Goal: Task Accomplishment & Management: Manage account settings

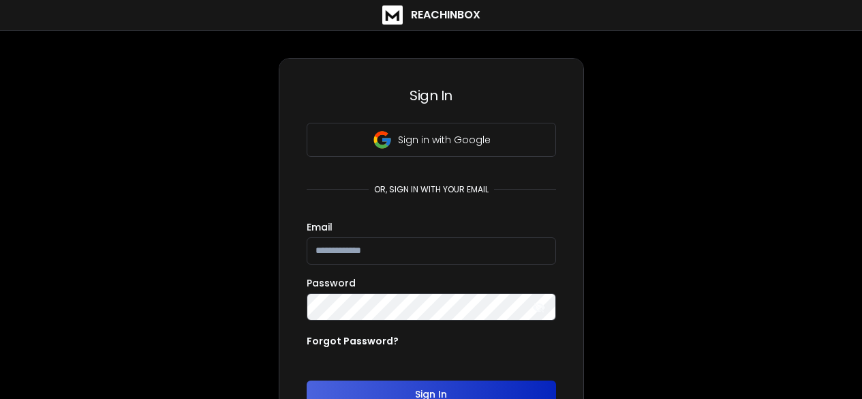
click at [440, 142] on p "Sign in with Google" at bounding box center [444, 140] width 93 height 14
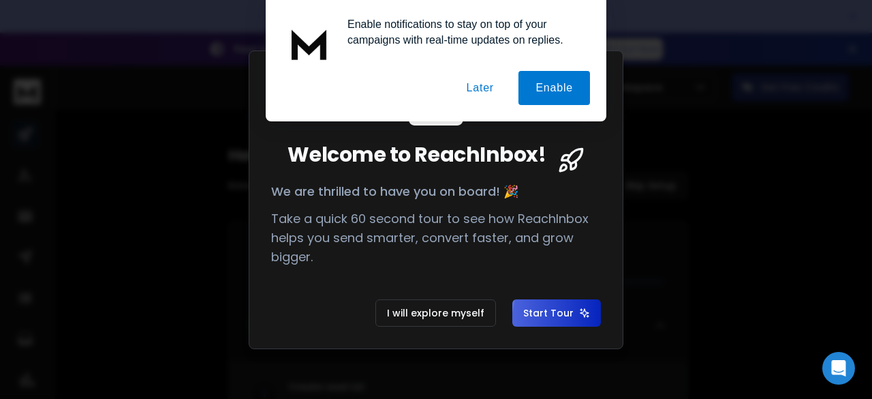
click at [485, 92] on button "Later" at bounding box center [479, 88] width 61 height 34
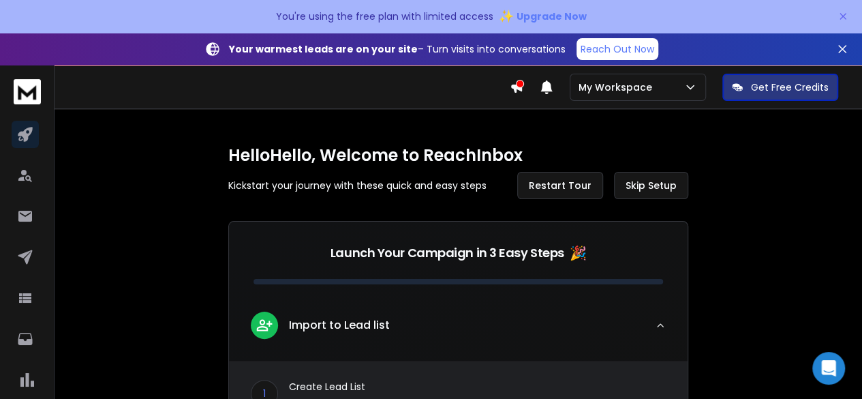
scroll to position [50, 0]
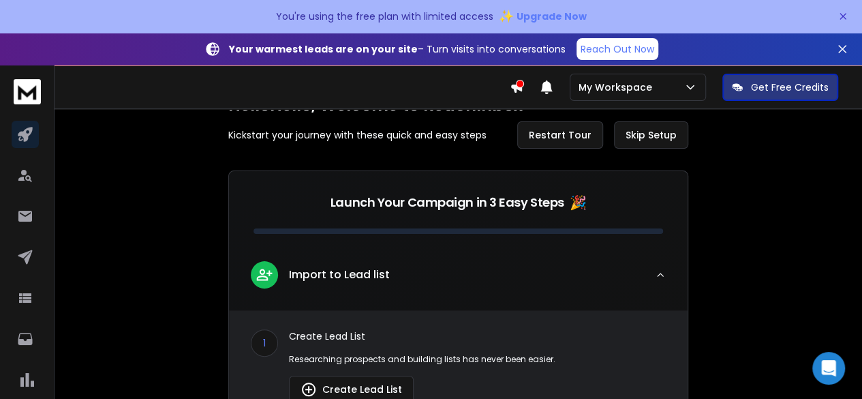
click at [846, 13] on icon "Close notification" at bounding box center [843, 16] width 11 height 11
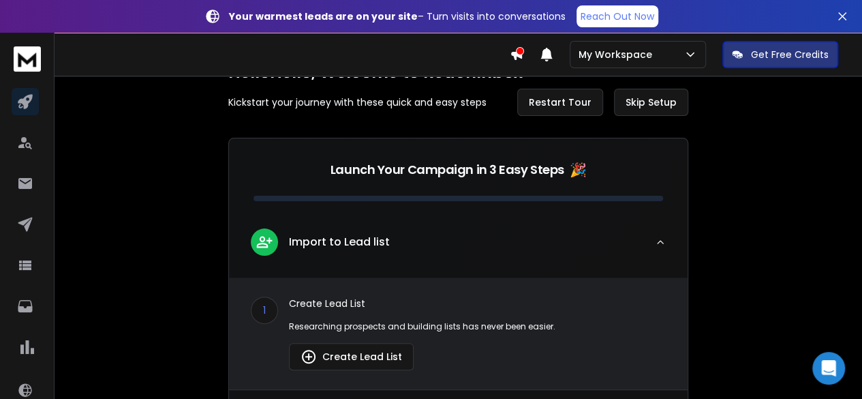
scroll to position [18, 0]
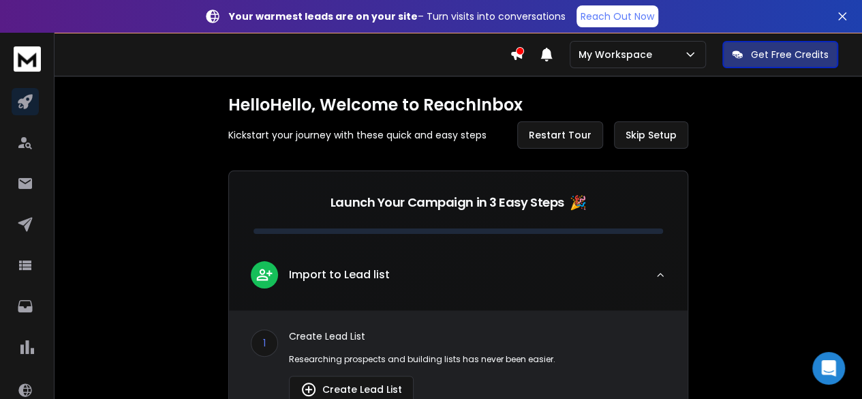
click at [845, 16] on icon at bounding box center [842, 16] width 12 height 12
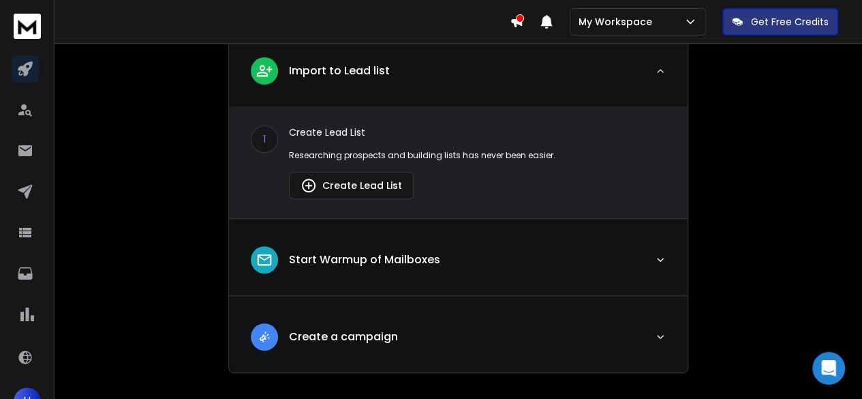
scroll to position [0, 0]
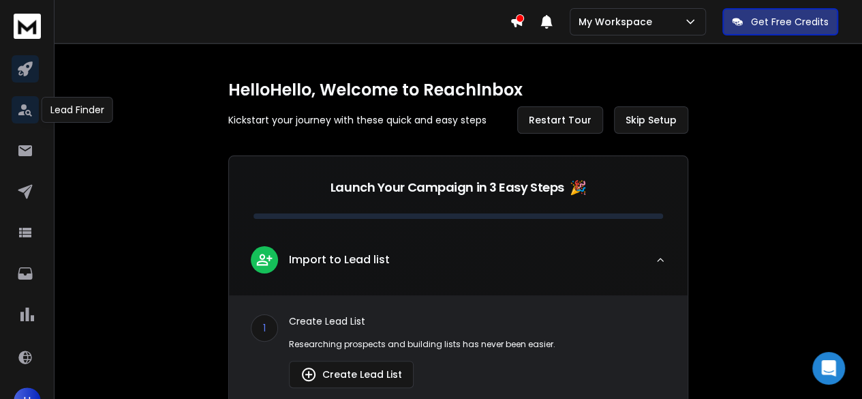
click at [32, 121] on link at bounding box center [25, 109] width 27 height 27
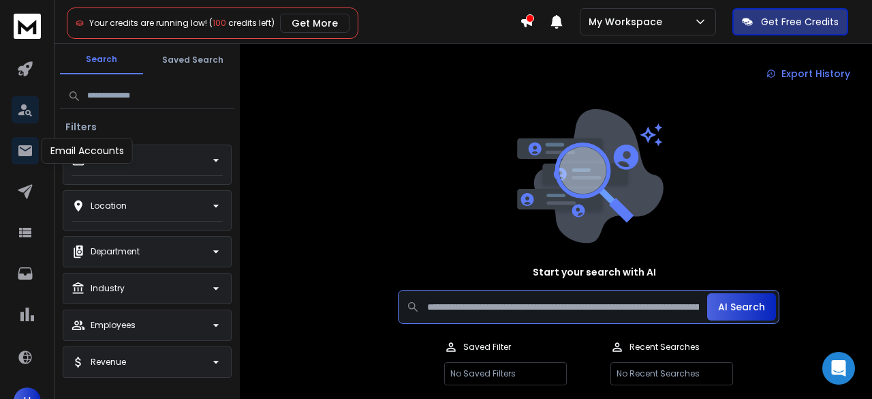
click at [18, 155] on icon at bounding box center [25, 150] width 16 height 16
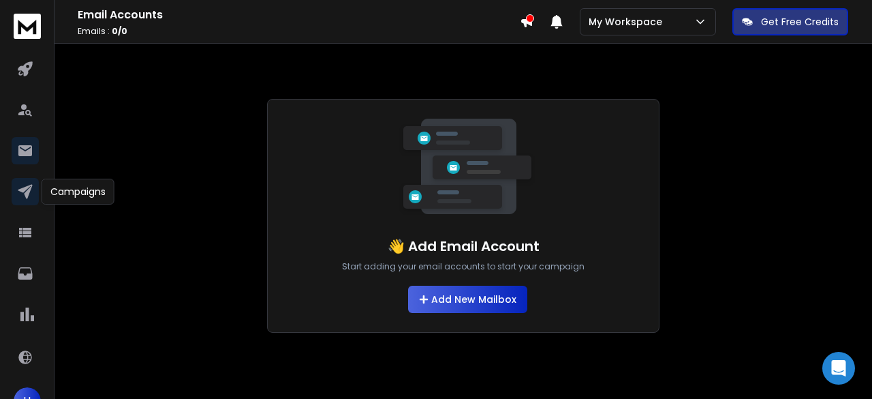
click at [22, 198] on icon at bounding box center [25, 191] width 16 height 16
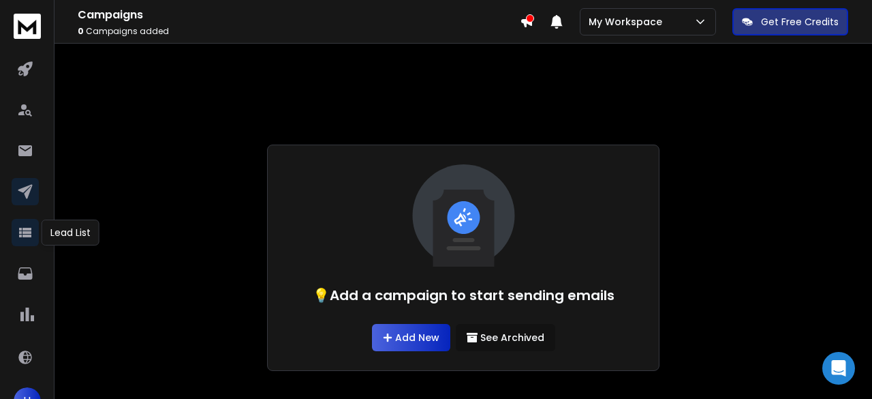
click at [23, 241] on link at bounding box center [25, 232] width 27 height 27
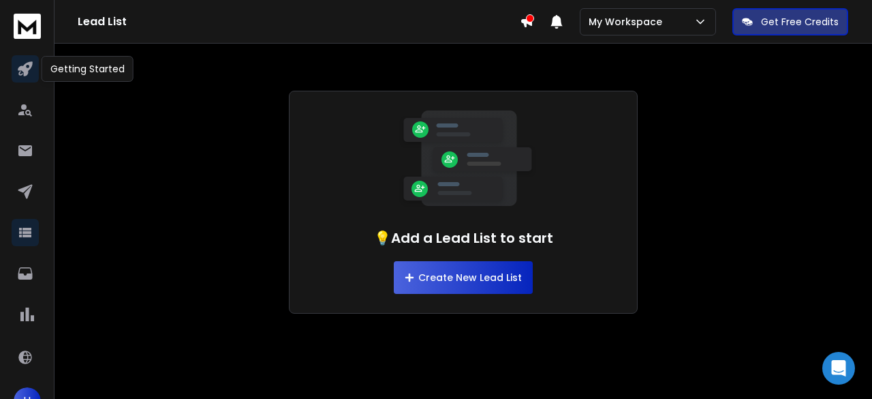
click at [17, 61] on icon at bounding box center [25, 69] width 16 height 16
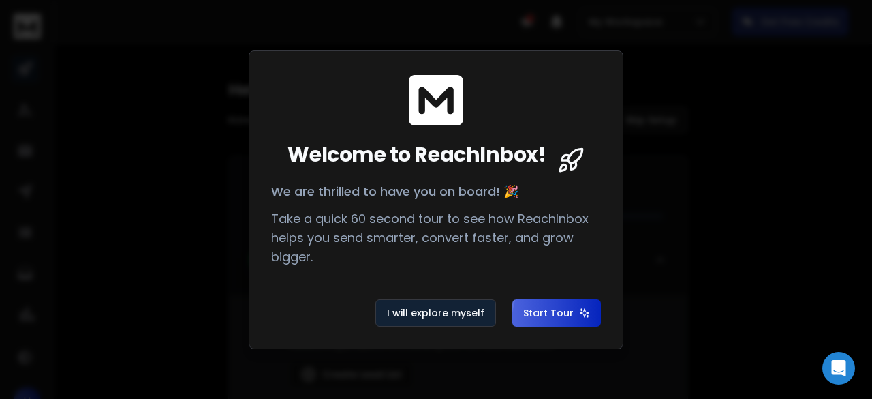
click at [444, 320] on button "I will explore myself" at bounding box center [435, 312] width 121 height 27
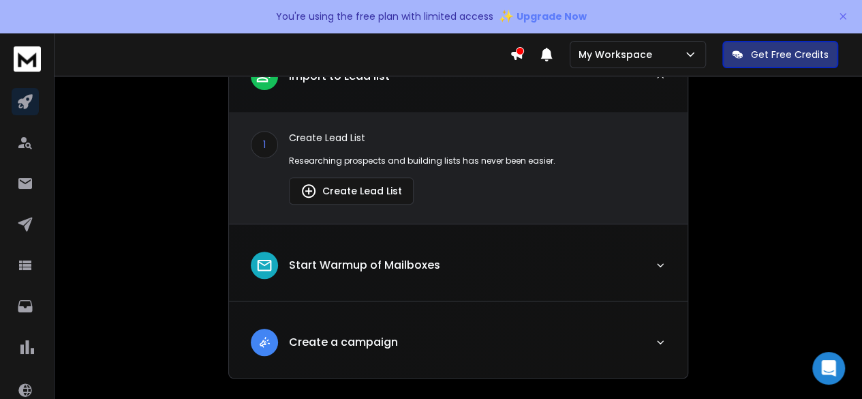
scroll to position [230, 0]
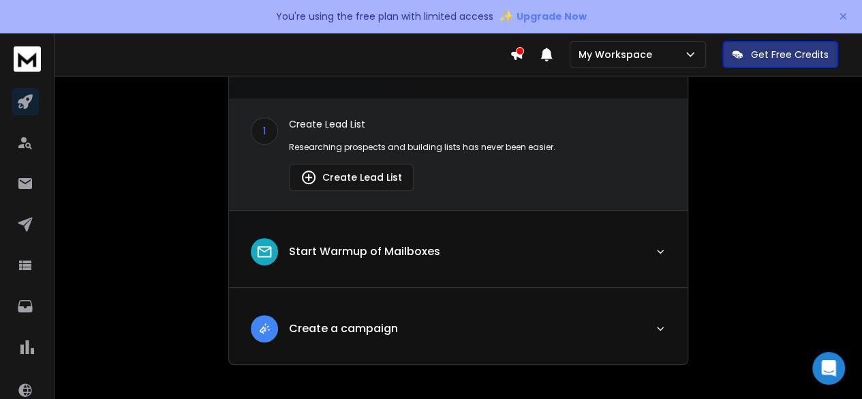
click at [416, 261] on div "Start Warmup of Mailboxes" at bounding box center [345, 251] width 189 height 27
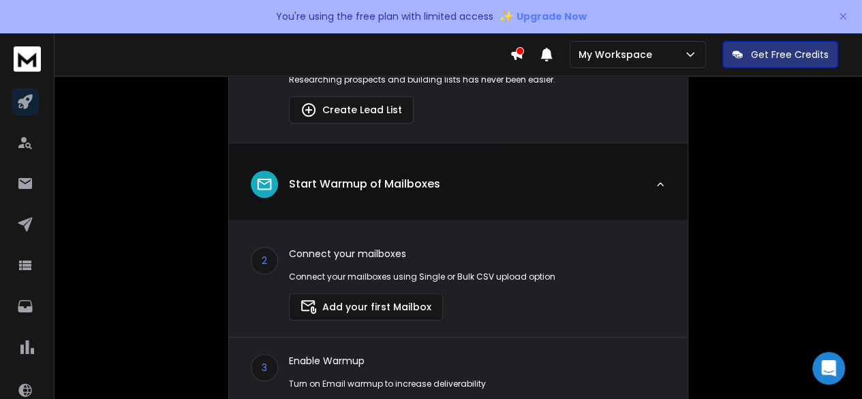
scroll to position [299, 0]
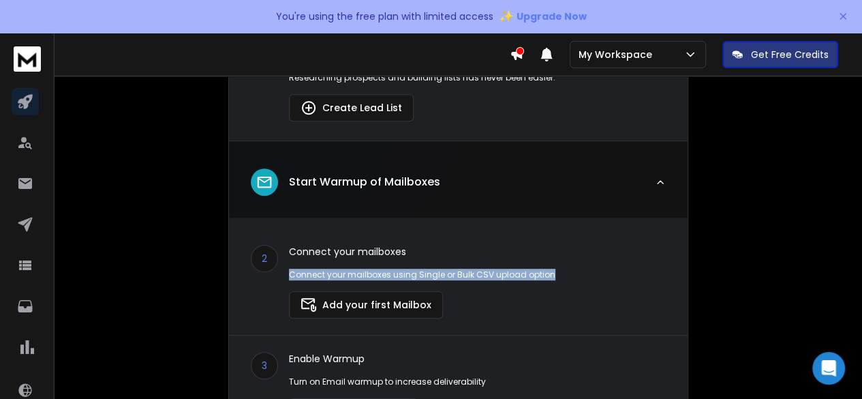
drag, startPoint x: 285, startPoint y: 272, endPoint x: 587, endPoint y: 265, distance: 302.0
click at [587, 265] on div "2 Connect your mailboxes Connect your mailboxes using Single or Bulk CSV upload…" at bounding box center [458, 282] width 459 height 74
click at [403, 296] on button "Add your first Mailbox" at bounding box center [366, 304] width 154 height 27
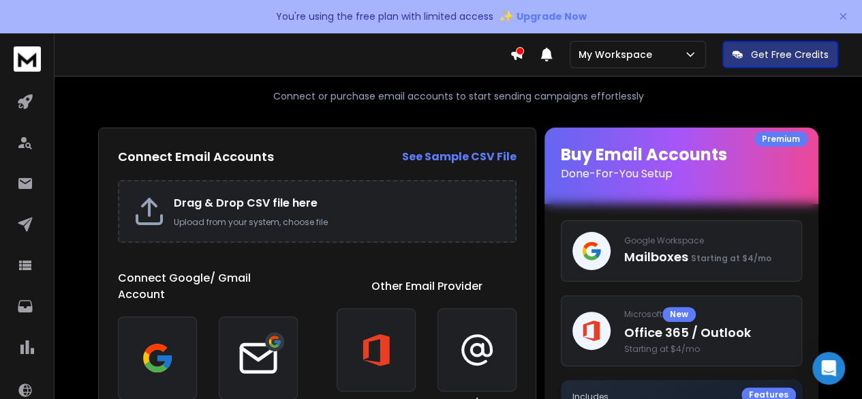
scroll to position [40, 0]
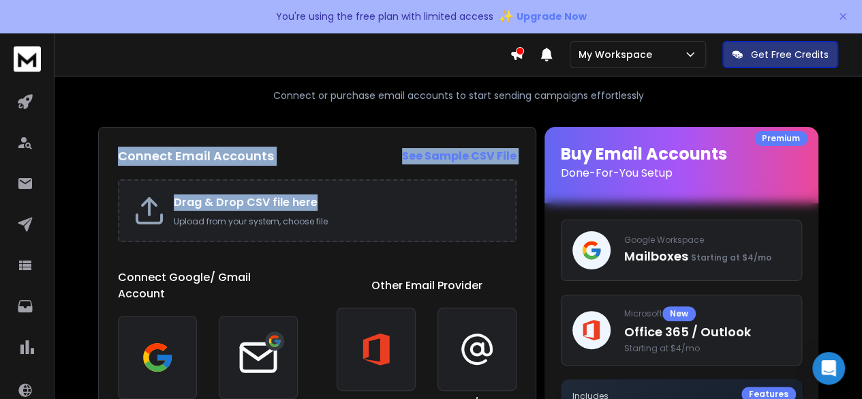
drag, startPoint x: 112, startPoint y: 153, endPoint x: 320, endPoint y: 198, distance: 213.5
click at [320, 198] on div "Connect Email Accounts See Sample CSV File Drag & Drop CSV file here Upload fro…" at bounding box center [317, 339] width 438 height 425
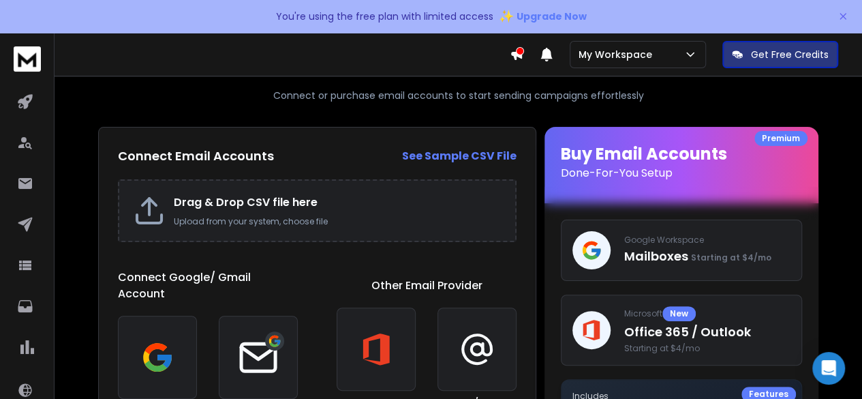
click at [213, 93] on div "Add Email Accounts Connect or purchase email accounts to start sending campaign…" at bounding box center [459, 81] width 808 height 41
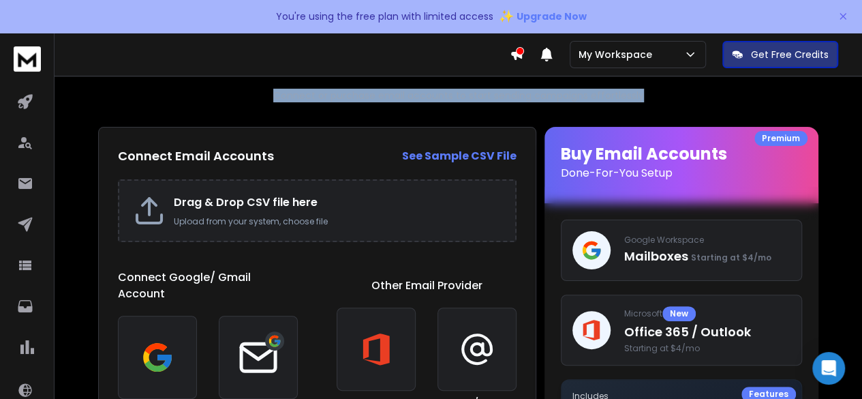
drag, startPoint x: 263, startPoint y: 98, endPoint x: 671, endPoint y: 97, distance: 407.5
click at [671, 97] on div "Add Email Accounts Connect or purchase email accounts to start sending campaign…" at bounding box center [459, 81] width 808 height 41
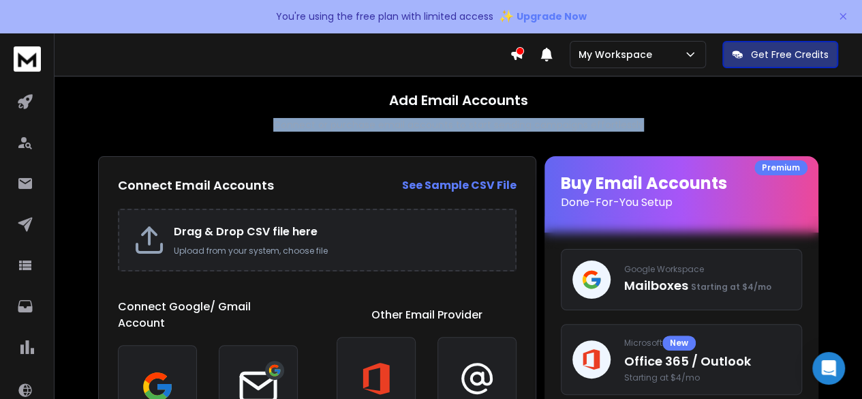
scroll to position [0, 0]
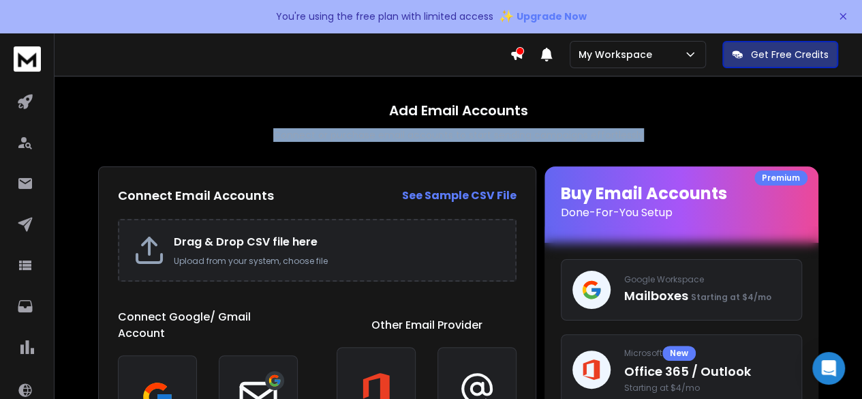
click at [846, 18] on icon "Close notification" at bounding box center [843, 16] width 11 height 11
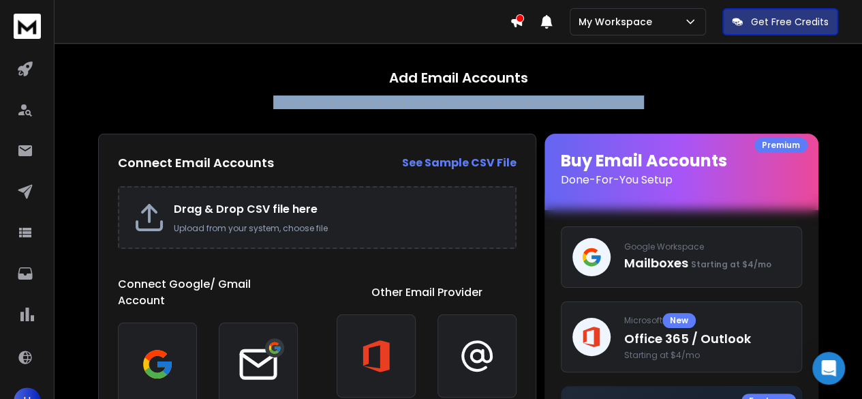
click at [741, 29] on button "Get Free Credits" at bounding box center [780, 21] width 116 height 27
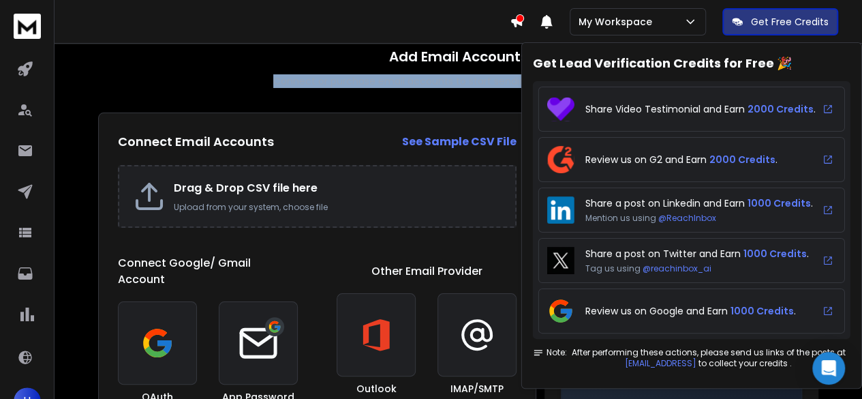
scroll to position [14, 0]
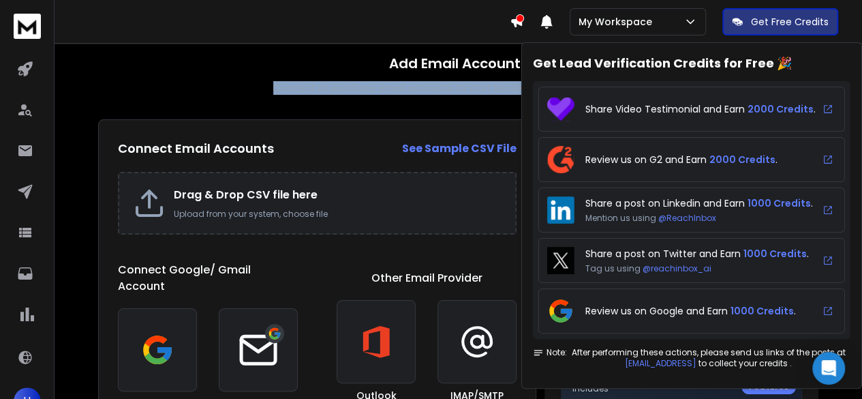
click at [252, 52] on div "Add Email Accounts Connect or purchase email accounts to start sending campaign…" at bounding box center [431, 279] width 862 height 586
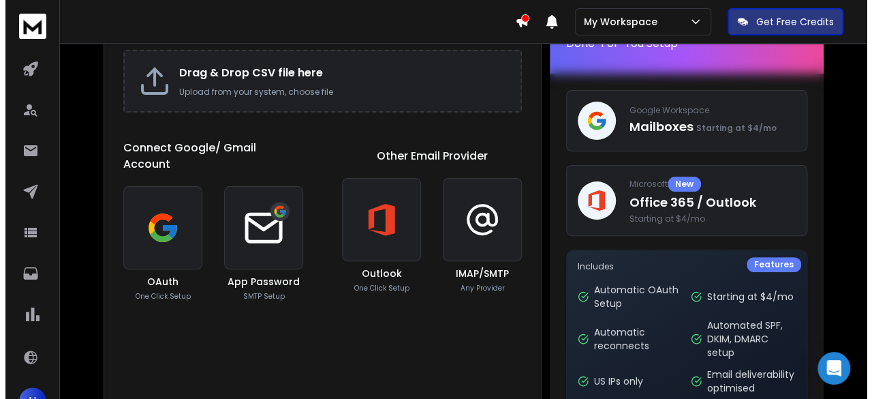
scroll to position [134, 0]
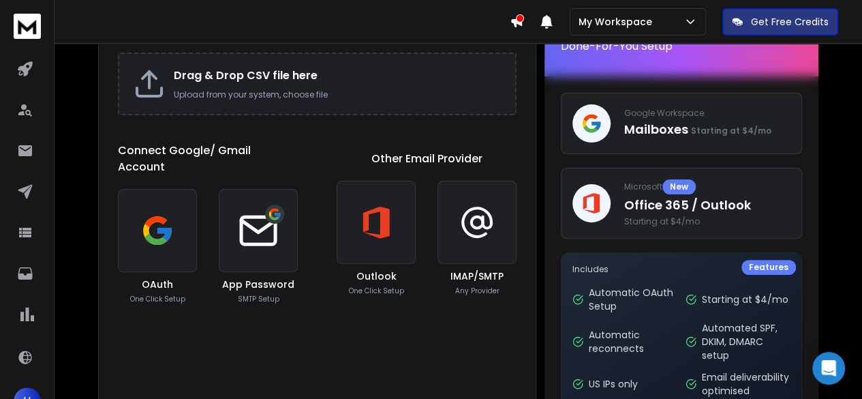
click at [170, 211] on icon at bounding box center [157, 230] width 34 height 41
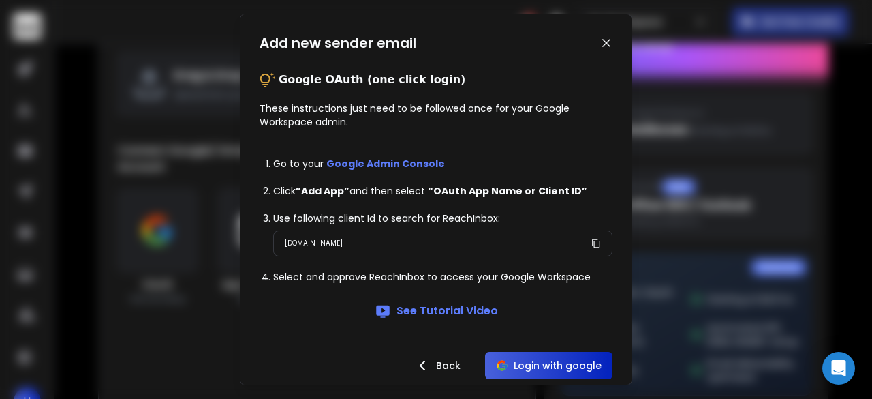
scroll to position [12, 0]
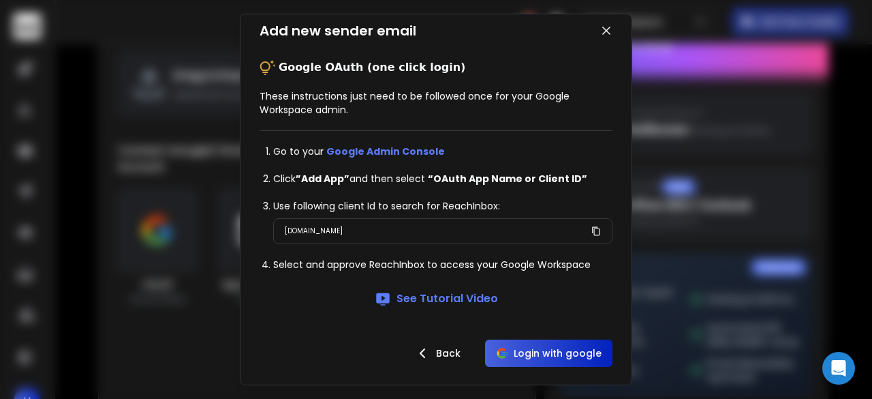
click at [510, 343] on button "Login with google" at bounding box center [548, 352] width 127 height 27
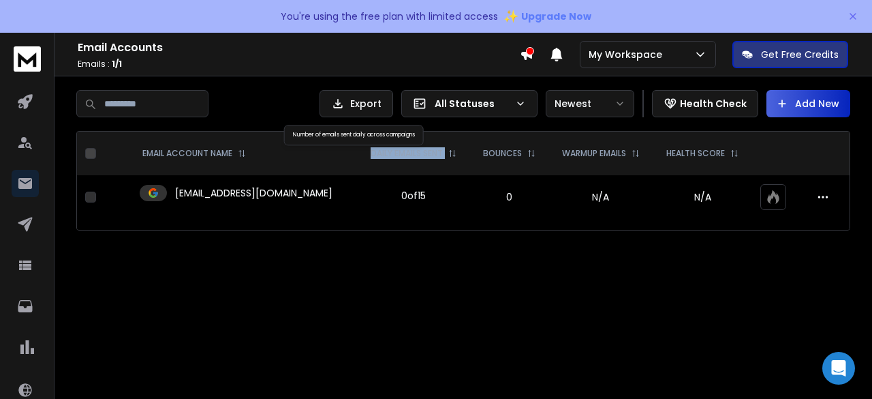
drag, startPoint x: 318, startPoint y: 156, endPoint x: 401, endPoint y: 163, distance: 83.4
click at [401, 163] on th "DAILY EMAILS SENT" at bounding box center [413, 154] width 113 height 44
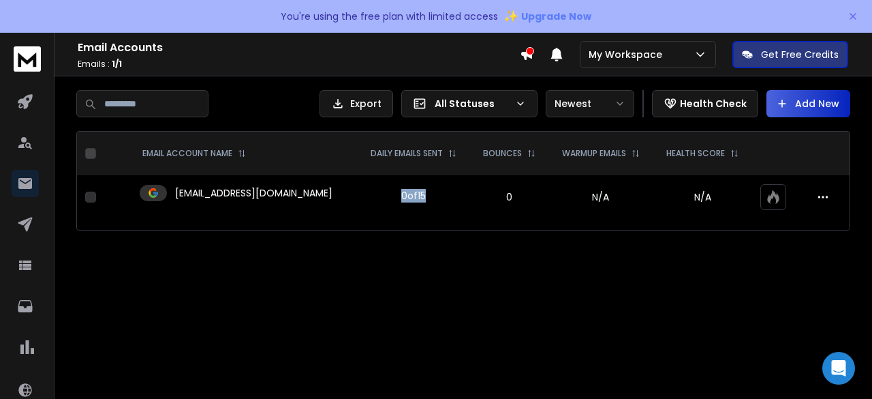
drag, startPoint x: 383, startPoint y: 193, endPoint x: 305, endPoint y: 194, distance: 77.7
click at [357, 194] on td "0 of 15" at bounding box center [413, 192] width 113 height 35
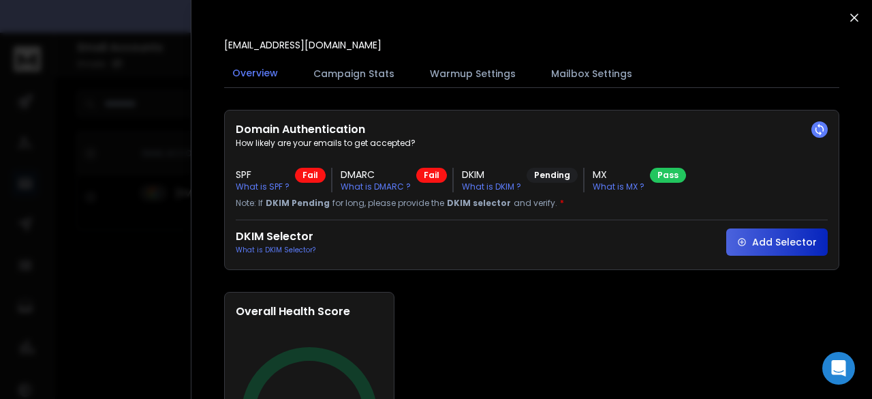
click at [850, 12] on icon "button" at bounding box center [855, 18] width 14 height 14
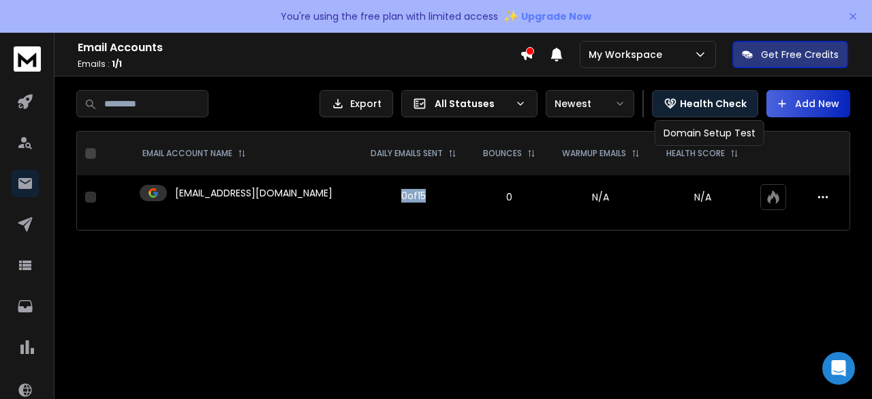
click at [703, 96] on button "Health Check" at bounding box center [705, 103] width 106 height 27
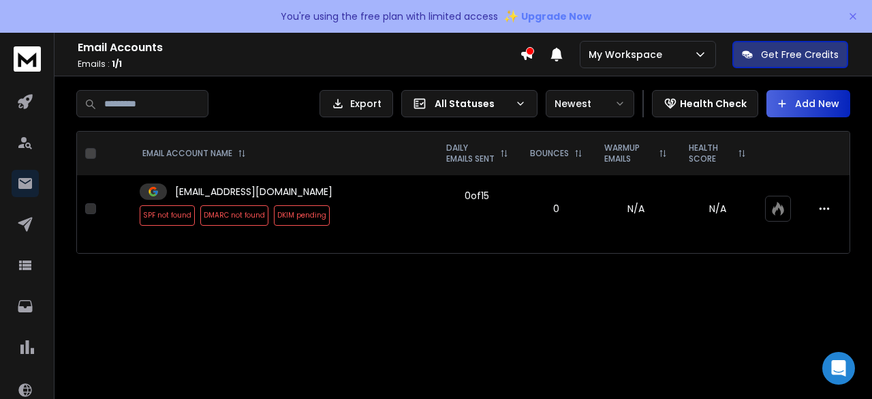
click at [376, 213] on div "hello@grorapid.co SPF not found DMARC not found DKIM pending" at bounding box center [284, 204] width 288 height 42
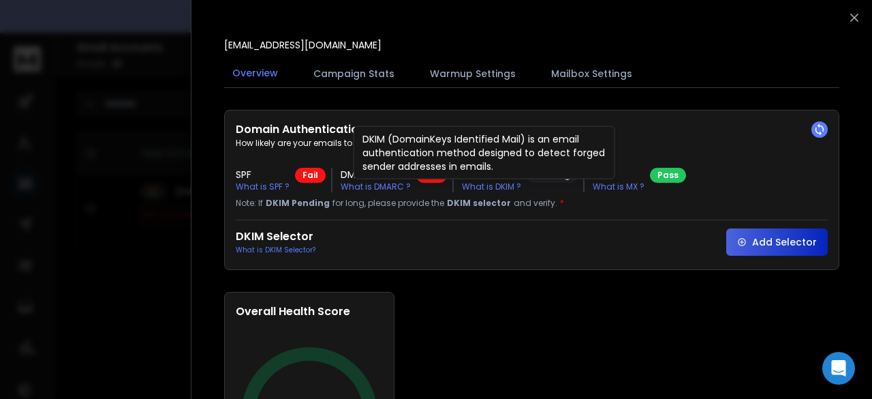
click at [504, 183] on p "What is DKIM ?" at bounding box center [491, 186] width 59 height 11
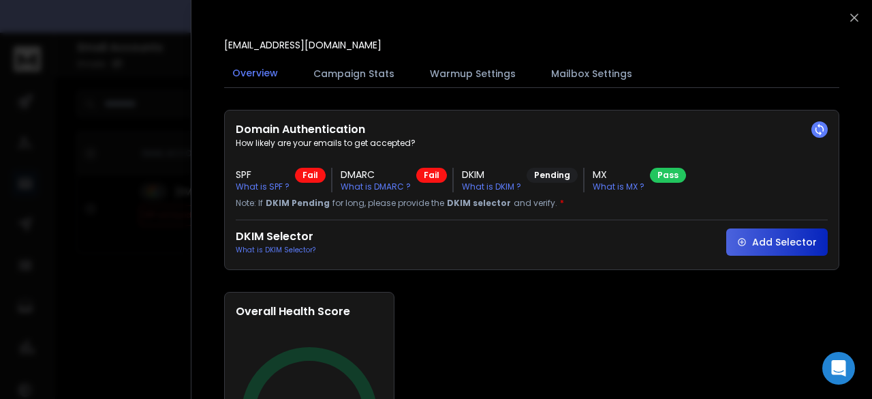
click at [557, 171] on div "Pending" at bounding box center [552, 175] width 51 height 15
click at [311, 178] on div "Fail" at bounding box center [310, 175] width 31 height 15
click at [744, 245] on icon at bounding box center [742, 242] width 10 height 10
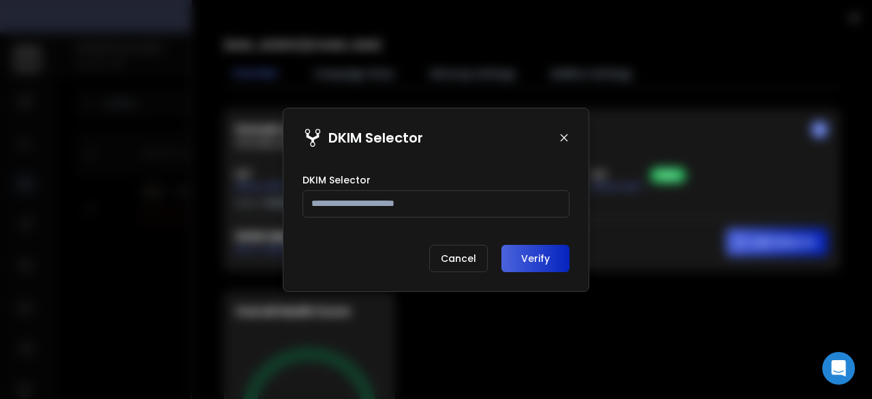
click at [395, 199] on input "text" at bounding box center [436, 203] width 267 height 27
drag, startPoint x: 427, startPoint y: 203, endPoint x: 367, endPoint y: 204, distance: 60.7
click at [367, 204] on input "text" at bounding box center [436, 203] width 267 height 27
click at [557, 138] on div "DKIM Selector" at bounding box center [436, 137] width 267 height 20
click at [568, 135] on icon at bounding box center [564, 137] width 11 height 11
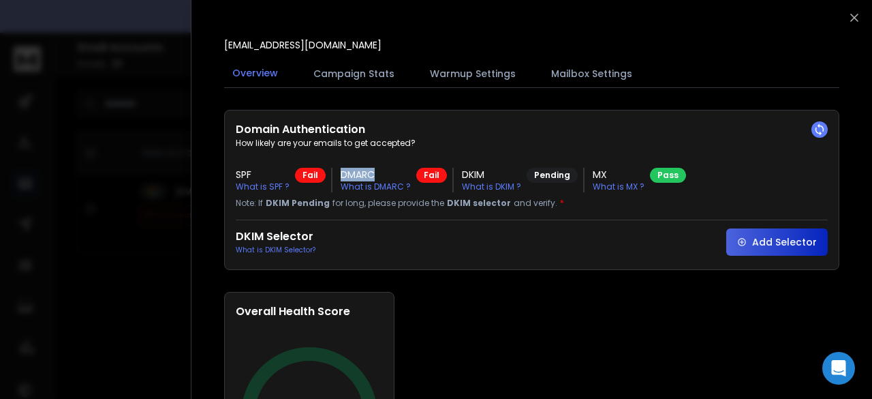
drag, startPoint x: 335, startPoint y: 175, endPoint x: 378, endPoint y: 174, distance: 42.3
click at [378, 174] on div "SPF What is SPF ? Fail DMARC What is DMARC ? Fail DKIM What is DKIM ? Pending M…" at bounding box center [532, 180] width 592 height 25
click at [212, 152] on div "hello@grorapid.co Overview Campaign Stats Warmup Settings Mailbox Settings Doma…" at bounding box center [532, 301] width 648 height 570
click at [851, 16] on icon "button" at bounding box center [854, 17] width 7 height 7
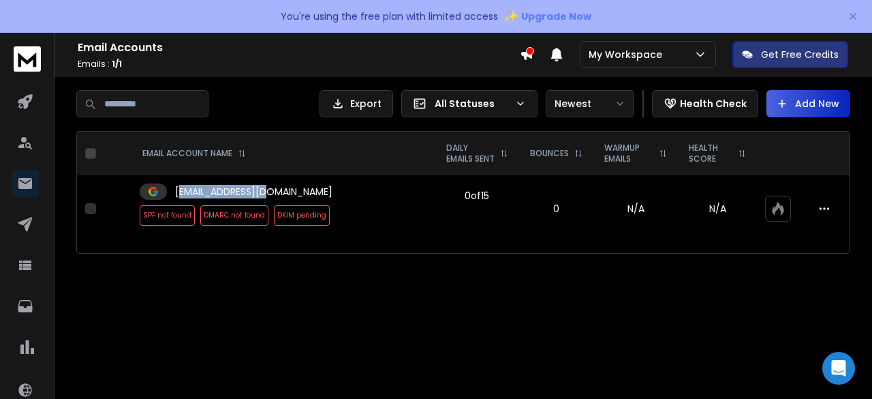
click at [163, 183] on body "You're using the free plan with limited access ✨ Upgrade Now Your warmest leads…" at bounding box center [436, 199] width 872 height 399
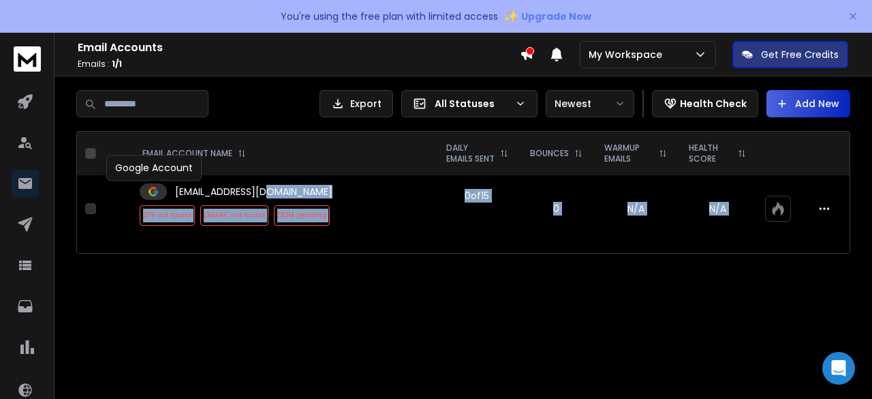
click at [818, 106] on button "Add New" at bounding box center [809, 103] width 84 height 27
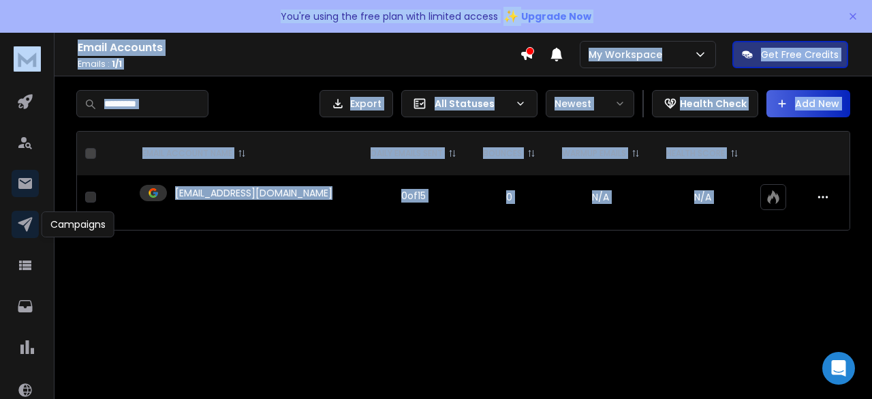
click at [31, 226] on icon at bounding box center [25, 224] width 16 height 16
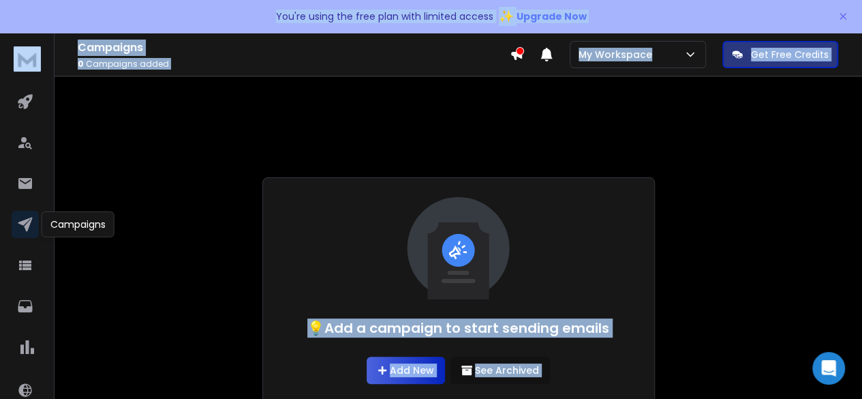
click at [425, 189] on div "You're using the free plan with limited access ✨ Upgrade Now Your warmest leads…" at bounding box center [431, 199] width 862 height 399
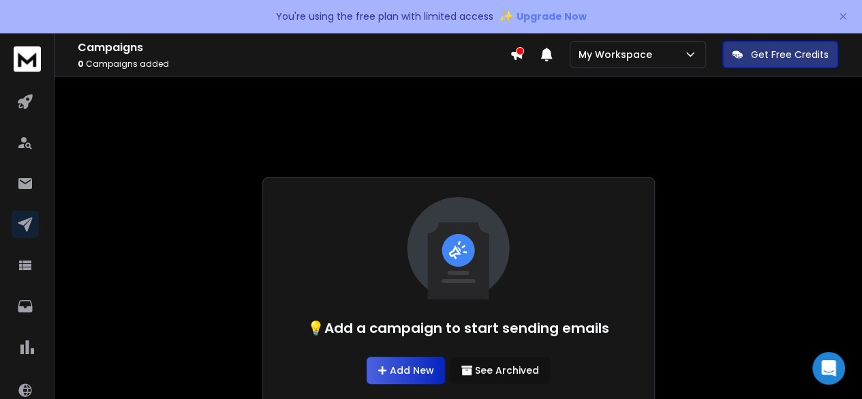
click at [369, 132] on div "💡Add a campaign to start sending emails Add New See Archived" at bounding box center [458, 246] width 764 height 313
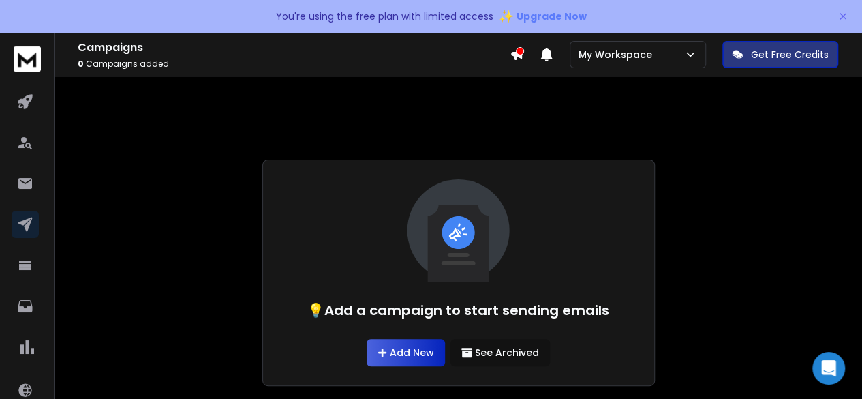
click at [409, 350] on link "Add New" at bounding box center [406, 352] width 78 height 27
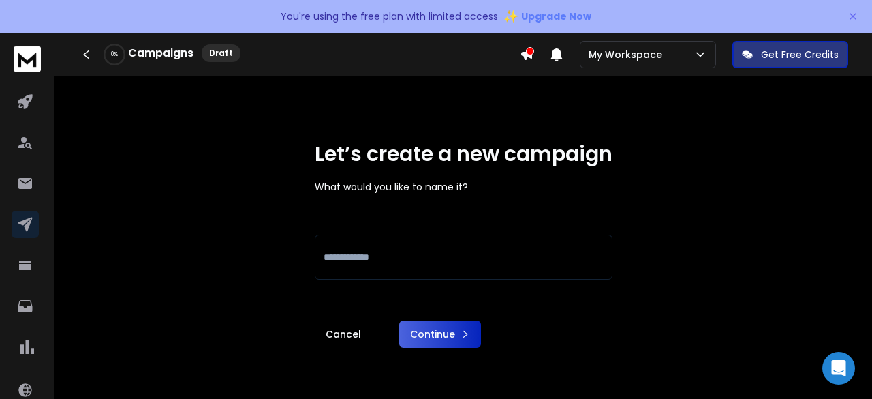
click at [406, 258] on input at bounding box center [464, 256] width 298 height 45
type input "**********"
click at [437, 334] on button "Continue" at bounding box center [440, 333] width 82 height 27
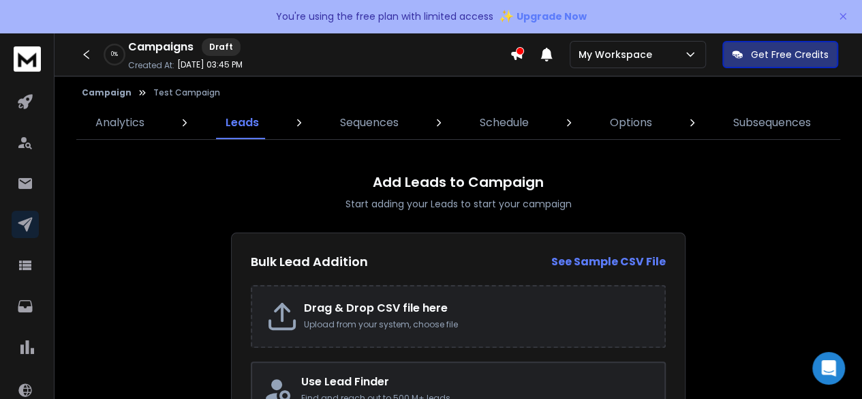
scroll to position [9, 0]
click at [354, 124] on p "Sequences" at bounding box center [369, 122] width 59 height 16
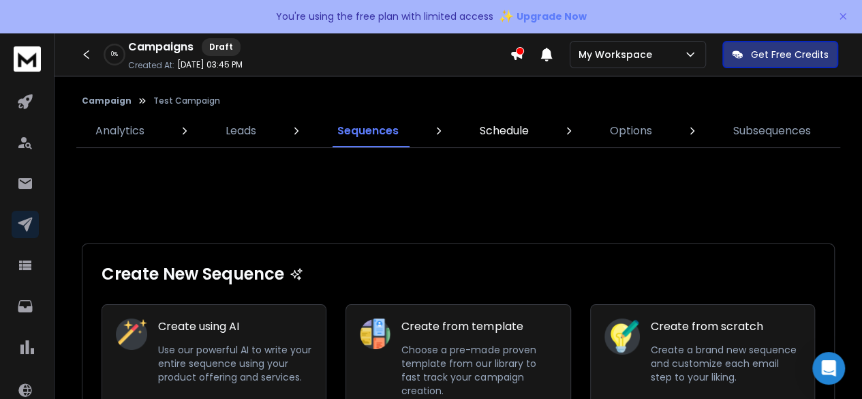
click at [517, 120] on link "Schedule" at bounding box center [503, 130] width 65 height 33
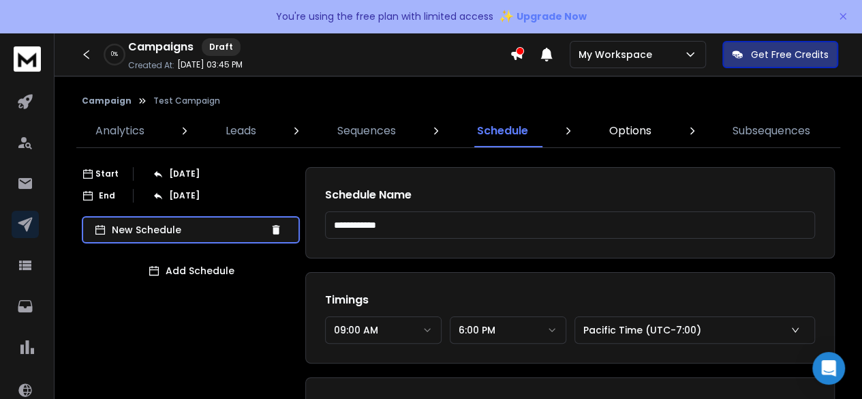
click at [618, 120] on link "Options" at bounding box center [630, 130] width 59 height 33
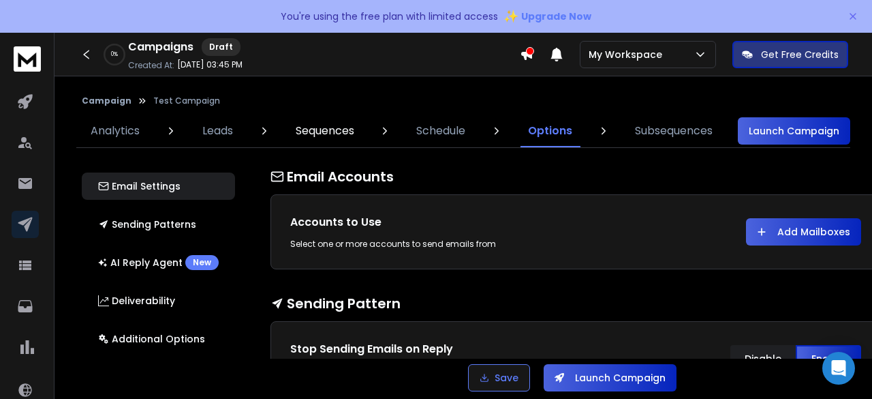
click at [308, 133] on p "Sequences" at bounding box center [325, 131] width 59 height 16
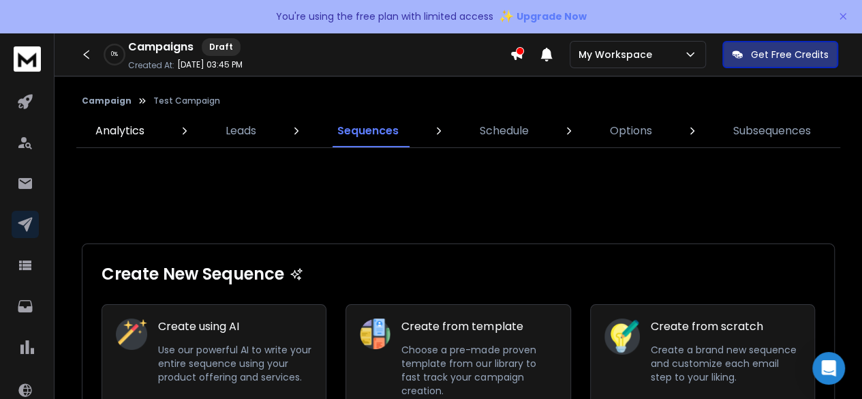
click at [108, 136] on p "Analytics" at bounding box center [119, 131] width 49 height 16
